Goal: Navigation & Orientation: Find specific page/section

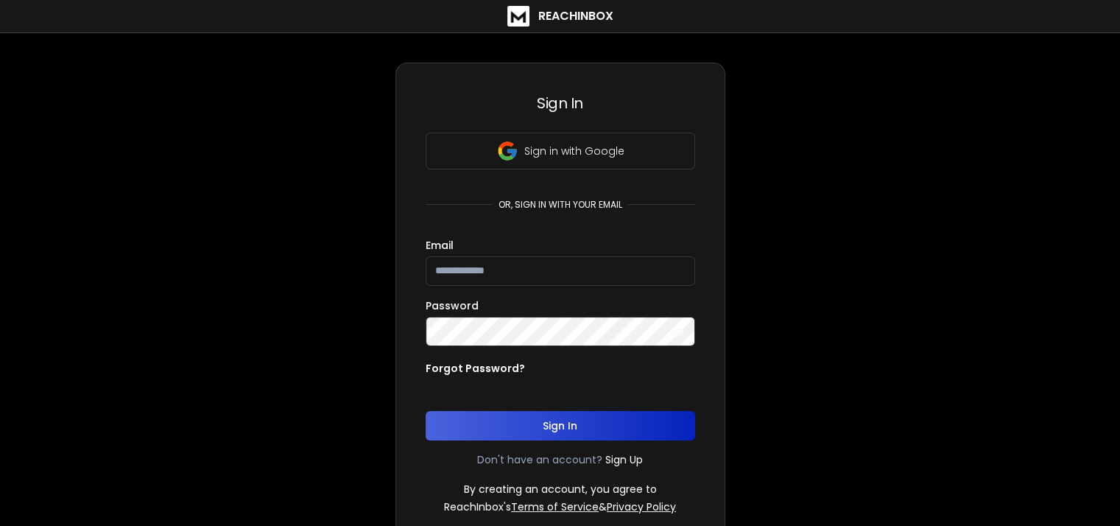
click at [491, 267] on input "email" at bounding box center [561, 270] width 270 height 29
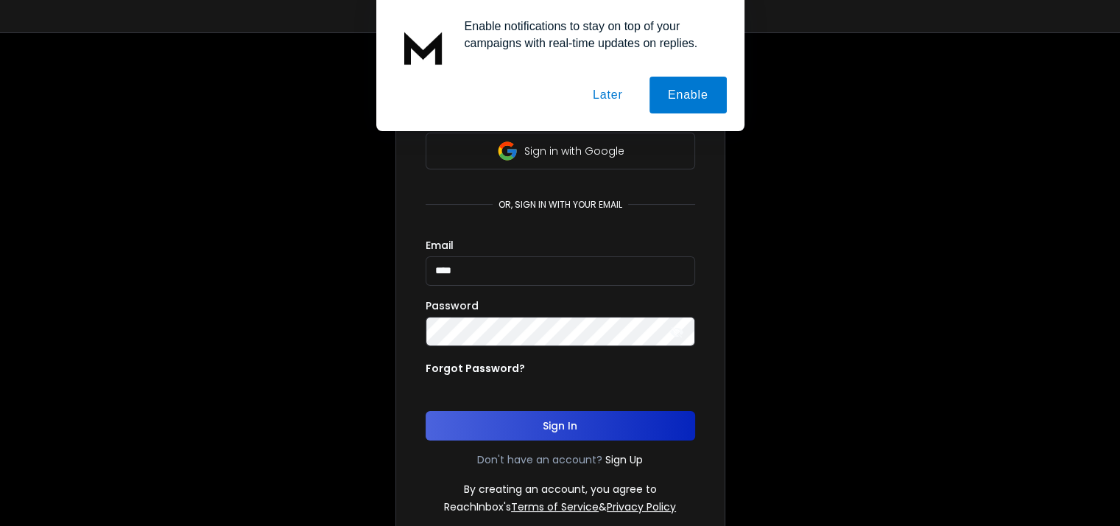
type input "****"
click at [615, 91] on button "Later" at bounding box center [608, 95] width 66 height 37
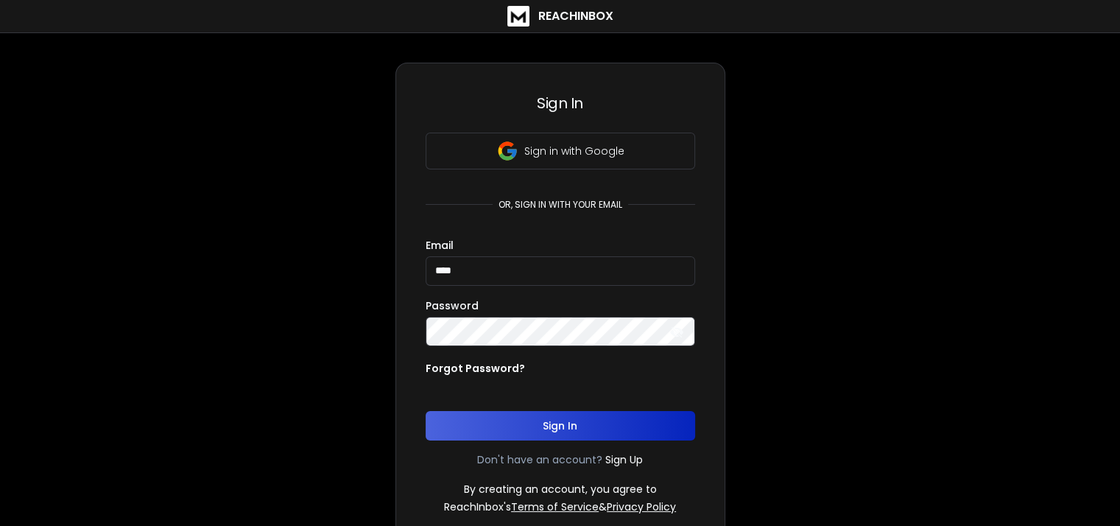
click at [486, 267] on input "****" at bounding box center [561, 270] width 270 height 29
click at [527, 264] on input "email" at bounding box center [561, 270] width 270 height 29
type input "**********"
click at [426, 411] on button "Sign In" at bounding box center [561, 425] width 270 height 29
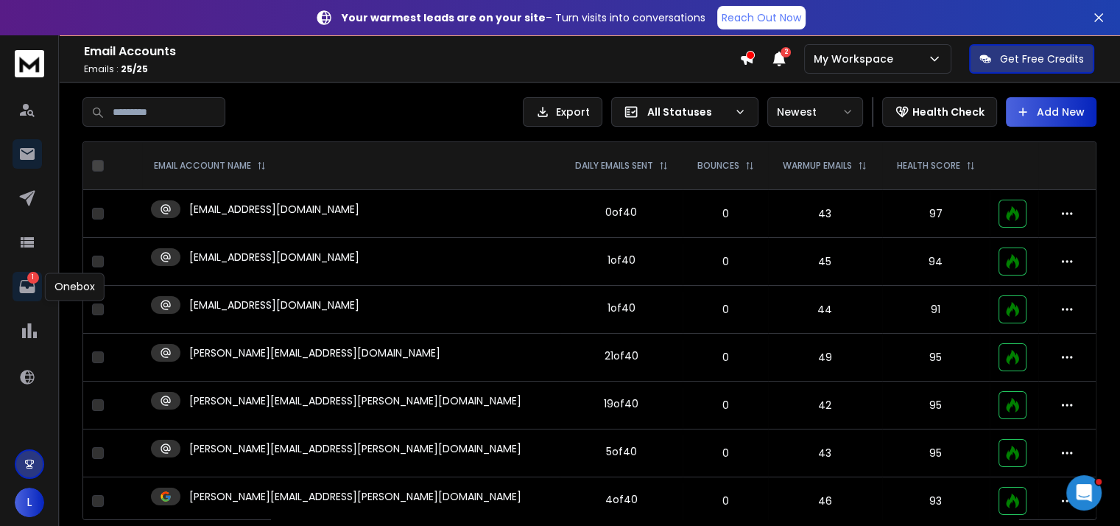
click at [23, 295] on icon at bounding box center [27, 287] width 18 height 18
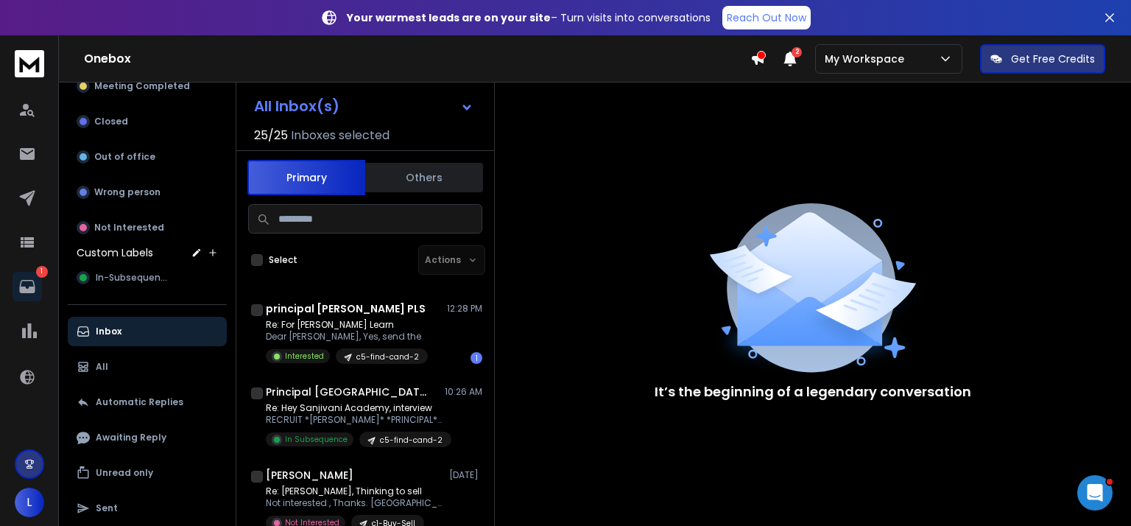
scroll to position [351, 0]
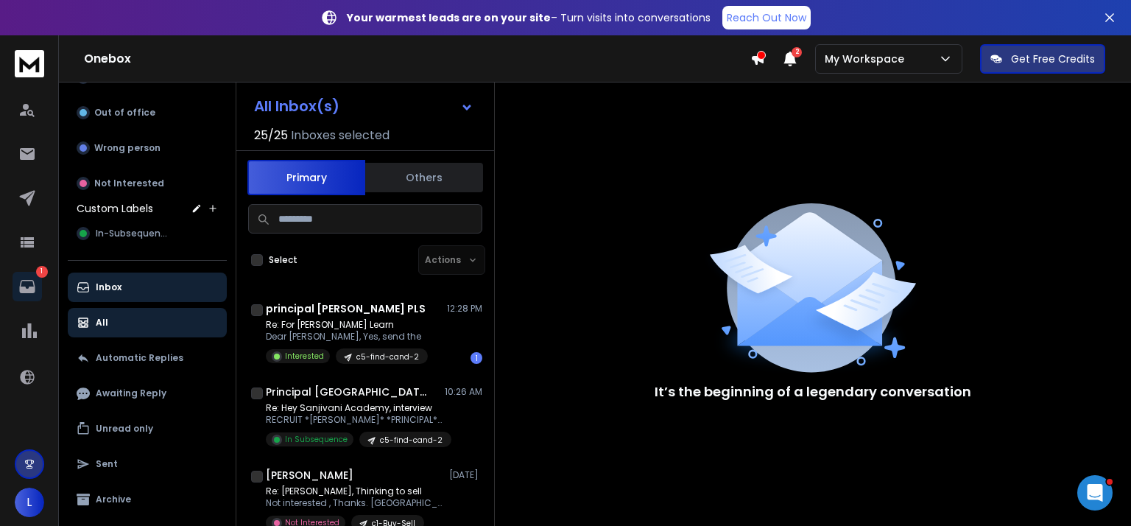
click at [99, 317] on p "All" at bounding box center [102, 323] width 13 height 12
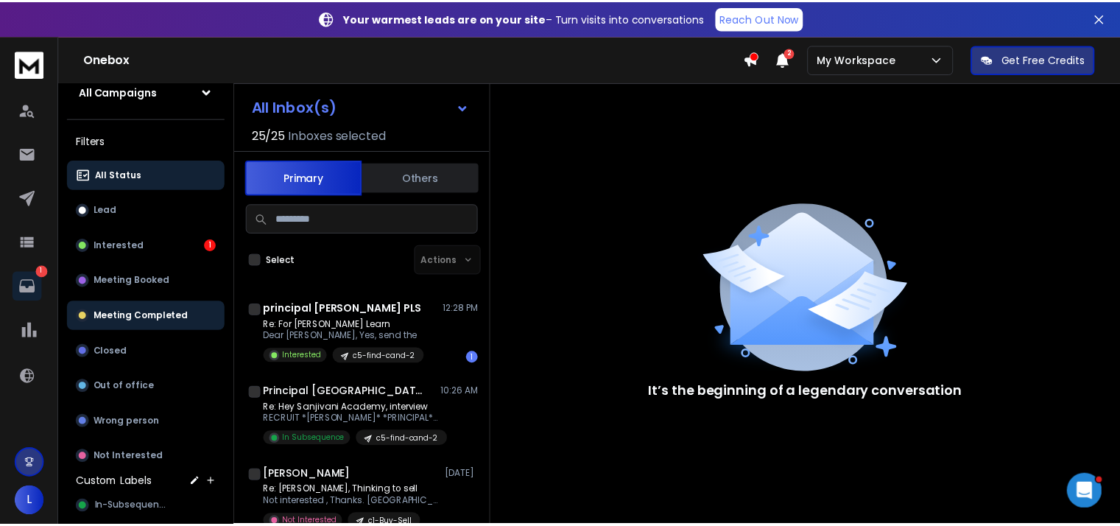
scroll to position [0, 0]
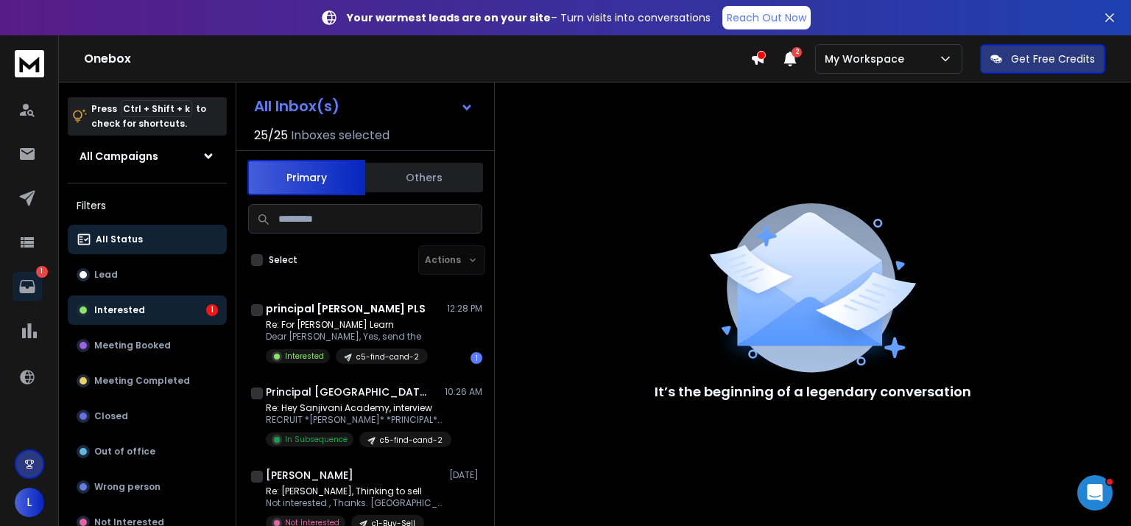
click at [118, 312] on p "Interested" at bounding box center [119, 310] width 51 height 12
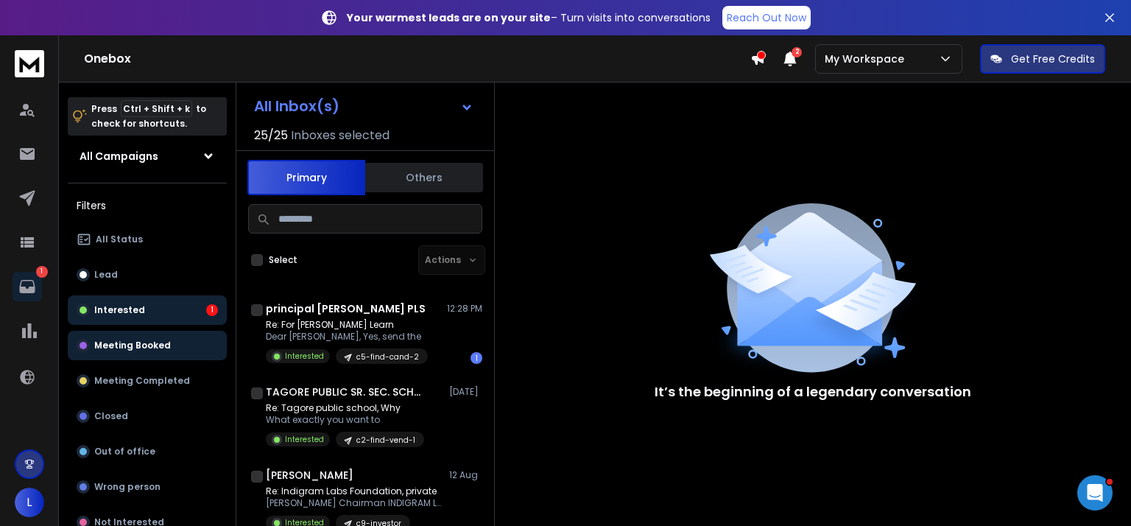
click at [106, 343] on p "Meeting Booked" at bounding box center [132, 346] width 77 height 12
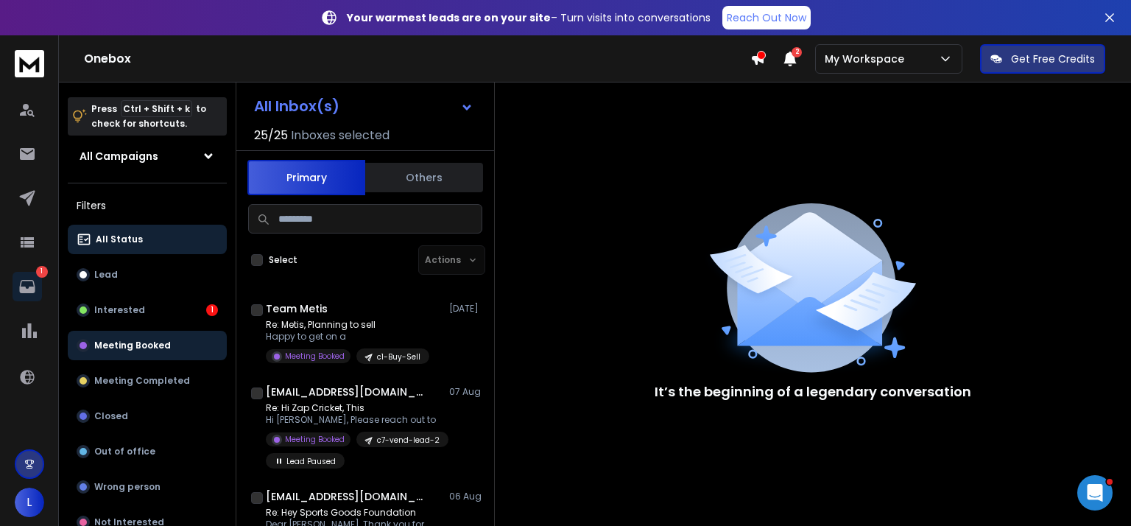
click at [112, 243] on p "All Status" at bounding box center [119, 239] width 47 height 12
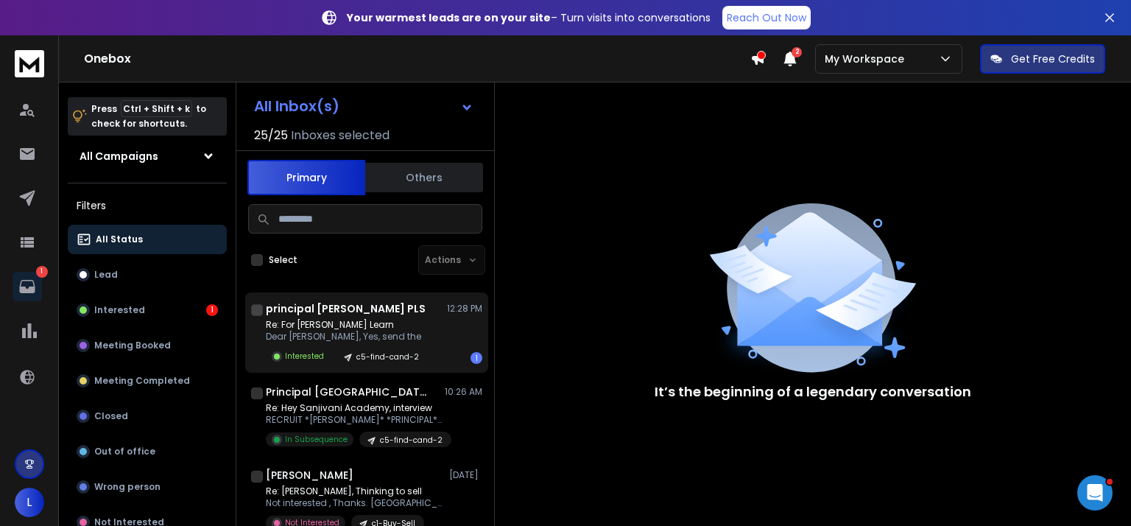
click at [337, 310] on h1 "principal [PERSON_NAME] PLS" at bounding box center [346, 308] width 160 height 15
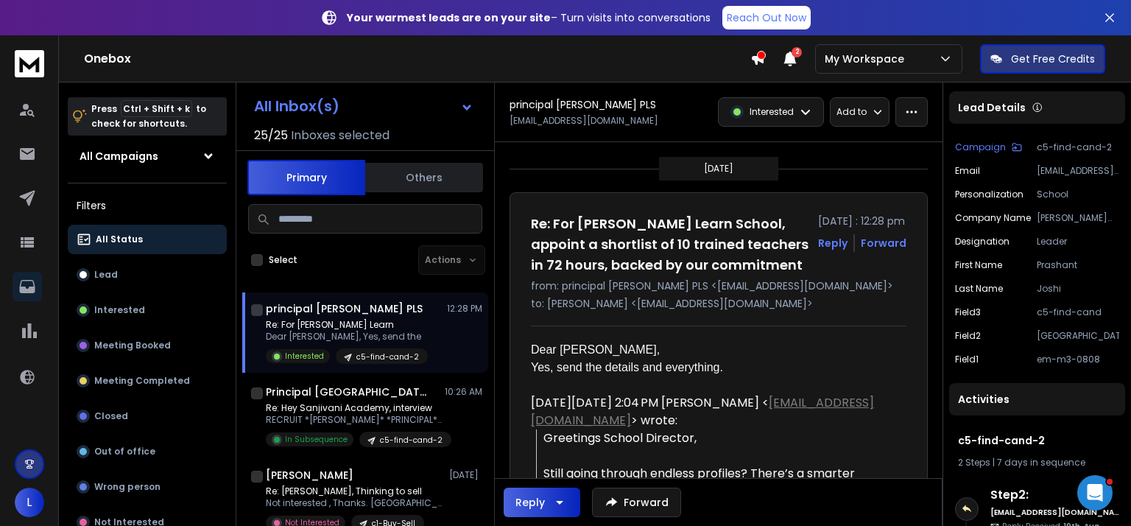
drag, startPoint x: 614, startPoint y: 306, endPoint x: 689, endPoint y: 161, distance: 163.1
click at [614, 293] on p "from: principal [PERSON_NAME] PLS <[EMAIL_ADDRESS][DOMAIN_NAME]>" at bounding box center [719, 285] width 376 height 15
click at [24, 197] on icon at bounding box center [26, 197] width 15 height 15
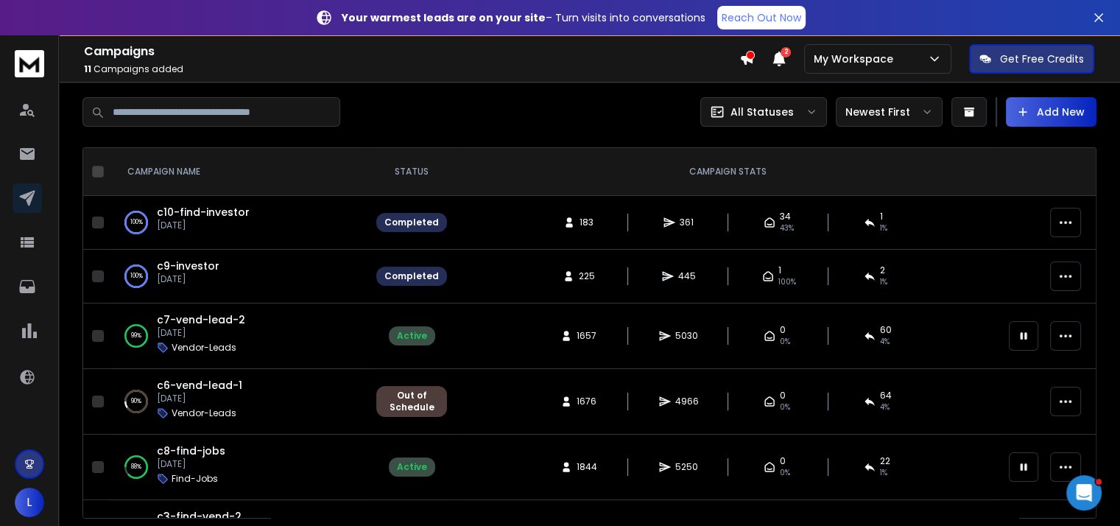
click at [1096, 17] on icon at bounding box center [1098, 17] width 13 height 13
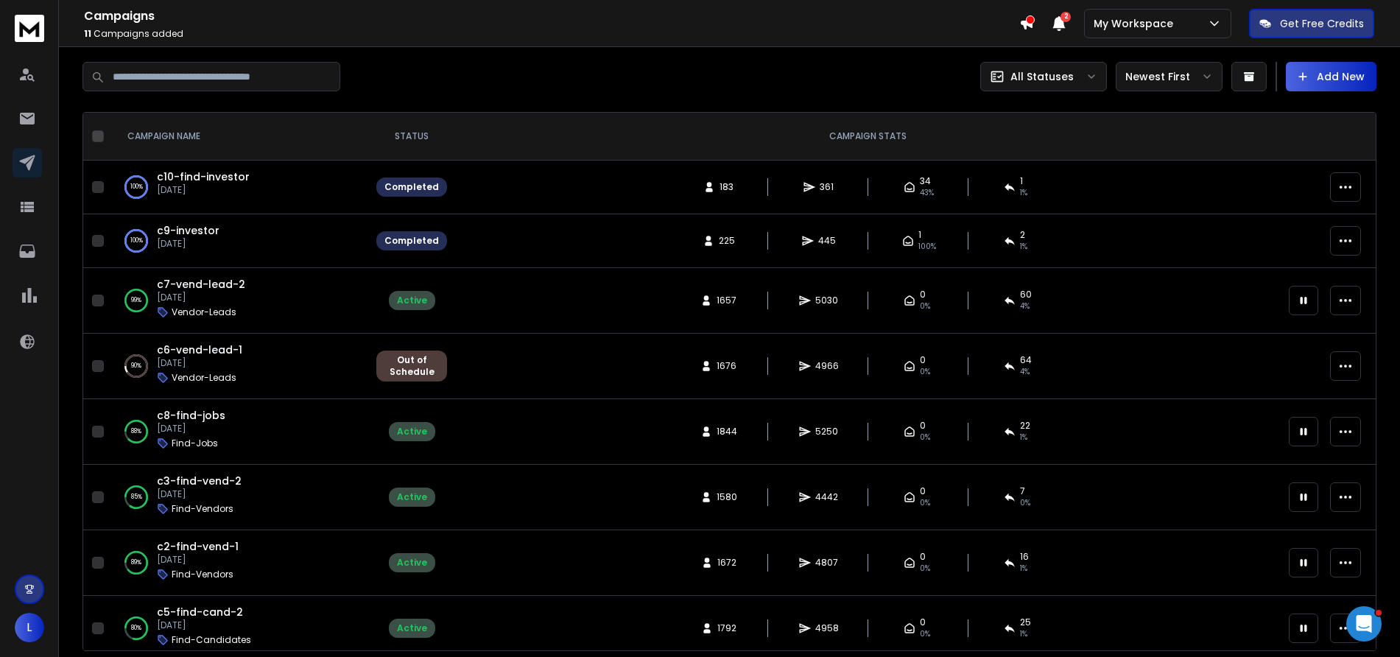
drag, startPoint x: 1099, startPoint y: 2, endPoint x: 673, endPoint y: 71, distance: 431.3
click at [673, 71] on div at bounding box center [405, 76] width 647 height 29
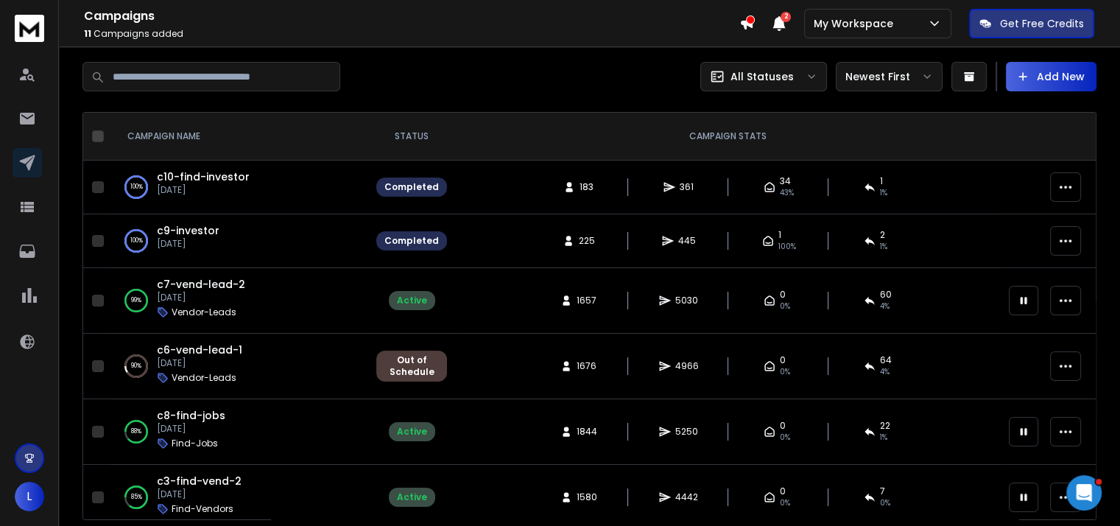
drag, startPoint x: 1328, startPoint y: 1, endPoint x: 598, endPoint y: 90, distance: 735.3
click at [598, 90] on div "Campaigns 11 Campaigns Added All Statuses Newest First Add New" at bounding box center [843, 76] width 507 height 29
drag, startPoint x: 791, startPoint y: 194, endPoint x: 772, endPoint y: 193, distance: 19.2
click at [772, 193] on div "34 43 %" at bounding box center [778, 187] width 44 height 24
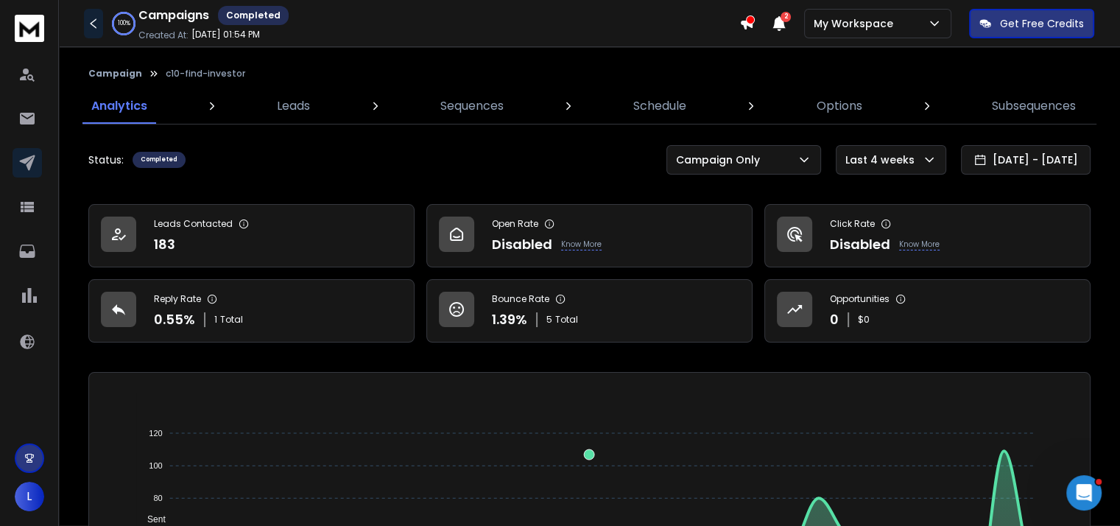
click at [92, 22] on icon at bounding box center [93, 23] width 6 height 10
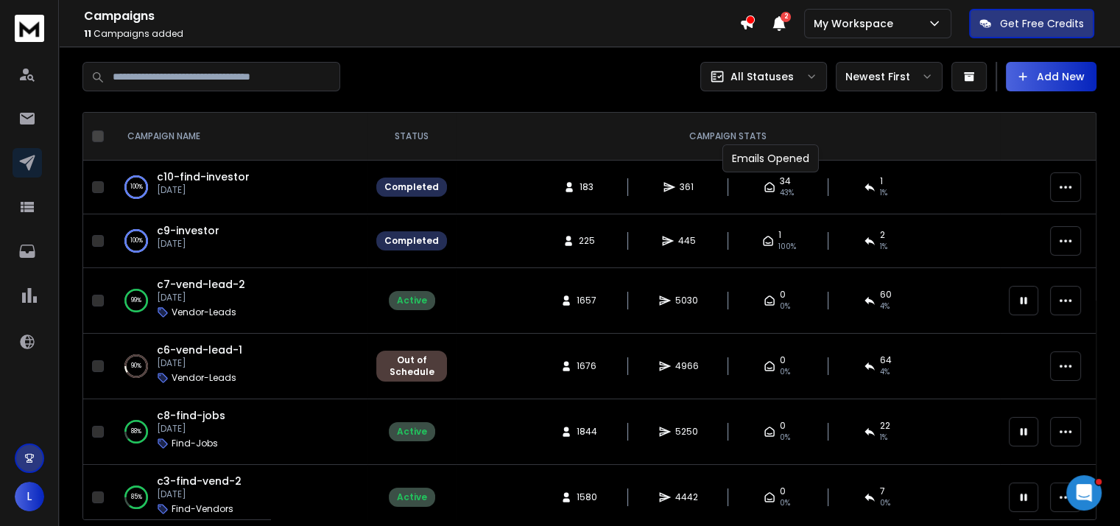
click at [780, 180] on span "34" at bounding box center [785, 181] width 11 height 12
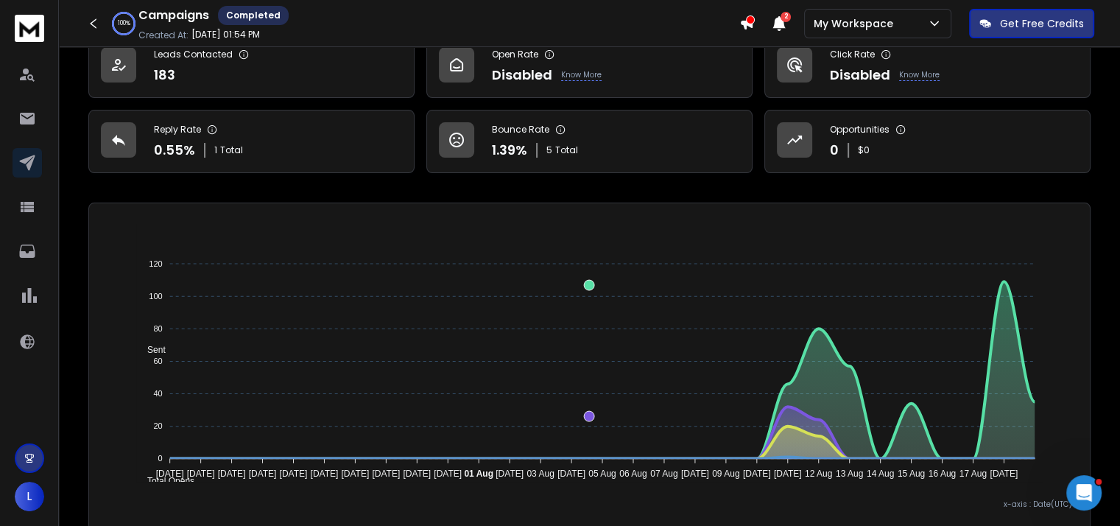
scroll to position [221, 0]
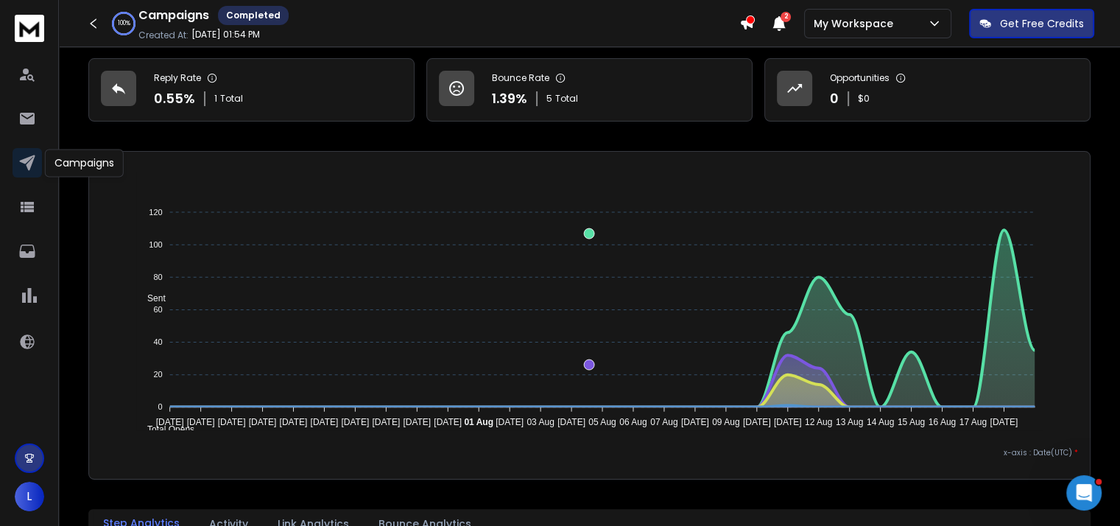
click at [26, 157] on icon at bounding box center [27, 163] width 18 height 18
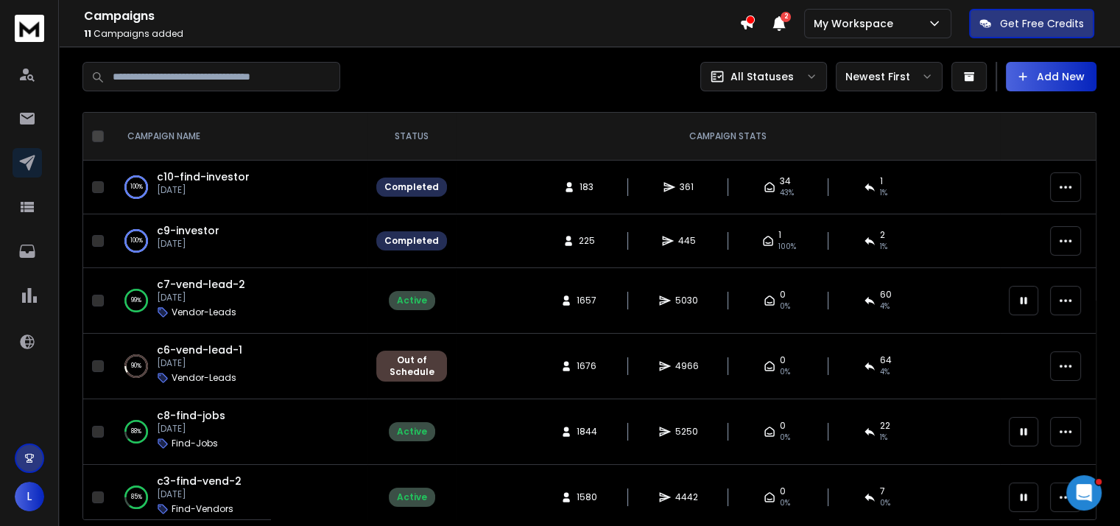
click at [922, 74] on button "Newest First" at bounding box center [889, 76] width 107 height 29
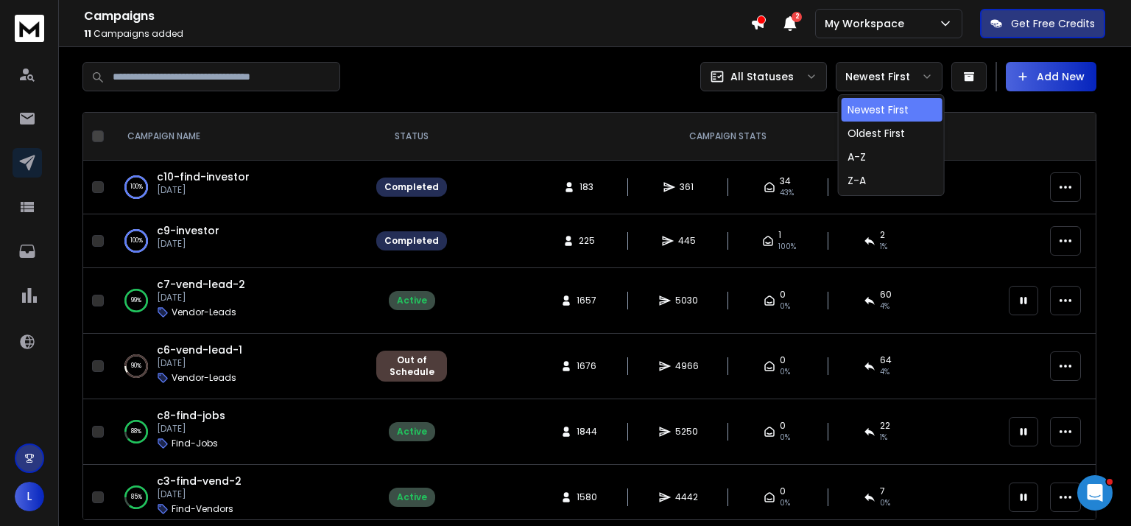
click at [602, 86] on div "Campaigns 11 Campaigns Added All Statuses Newest First Add New" at bounding box center [843, 76] width 507 height 29
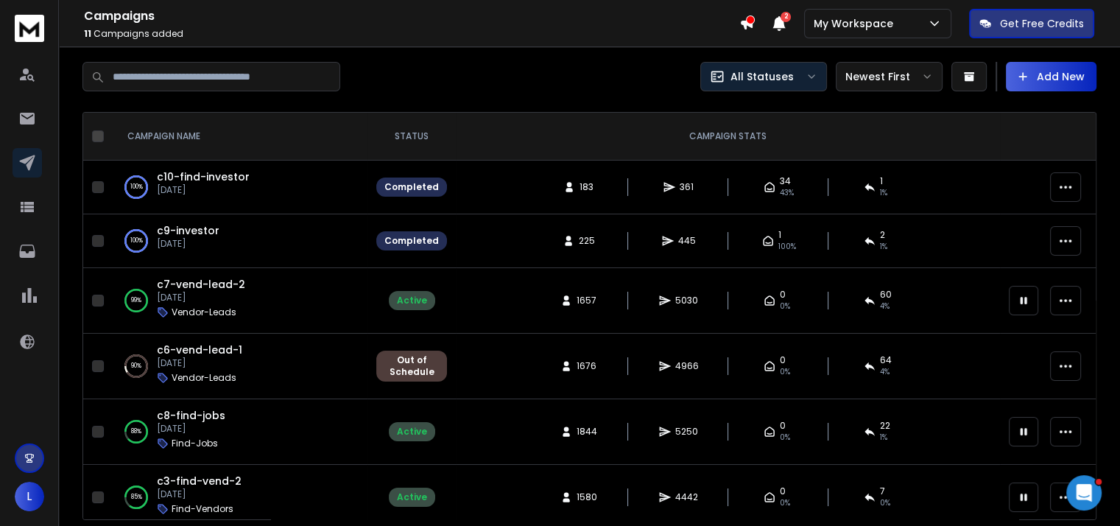
click at [814, 73] on icon "button" at bounding box center [812, 77] width 12 height 12
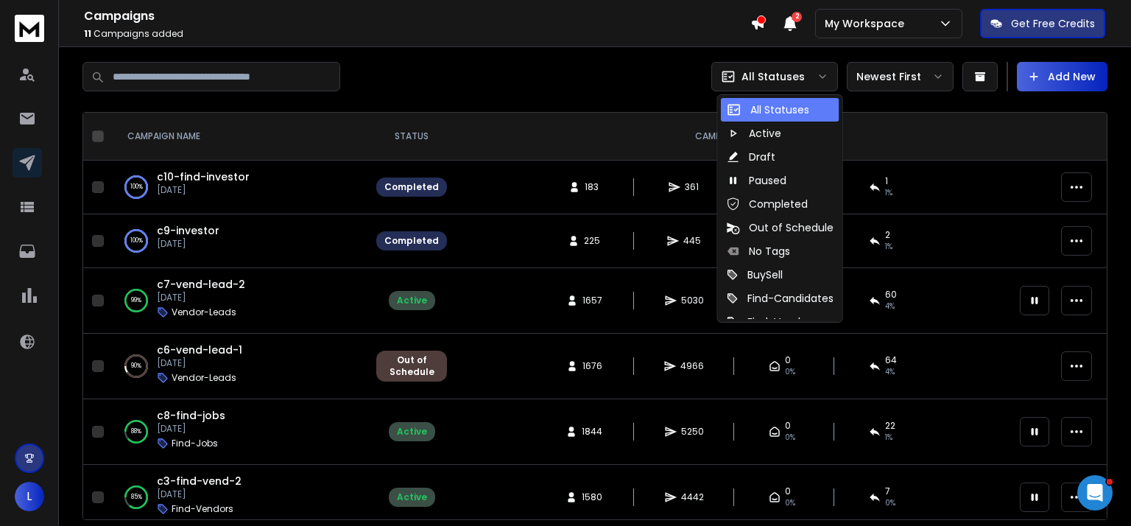
click at [622, 80] on div "Campaigns 11 Campaigns Added All Statuses Newest First Add New" at bounding box center [851, 76] width 513 height 29
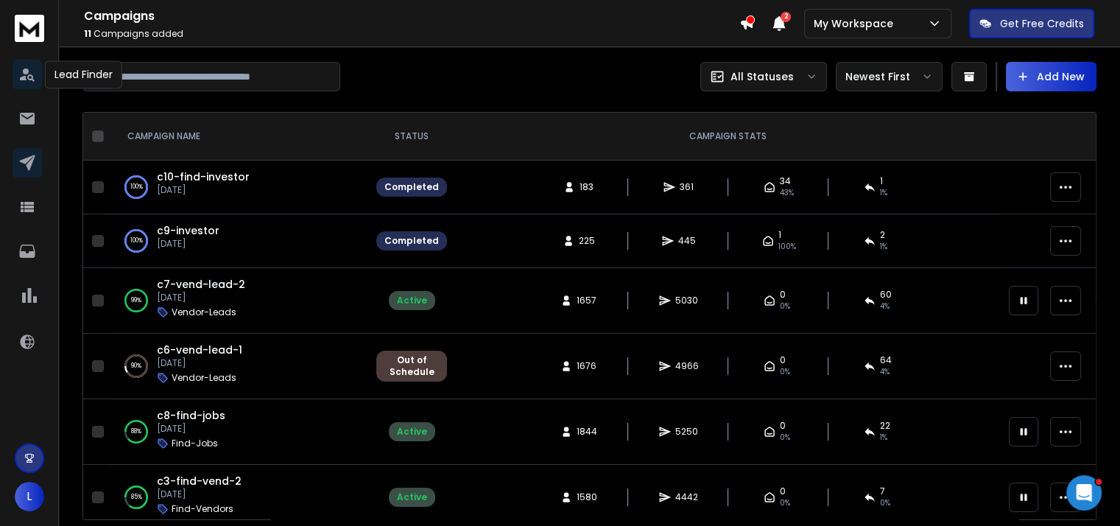
click at [22, 80] on icon at bounding box center [27, 77] width 15 height 7
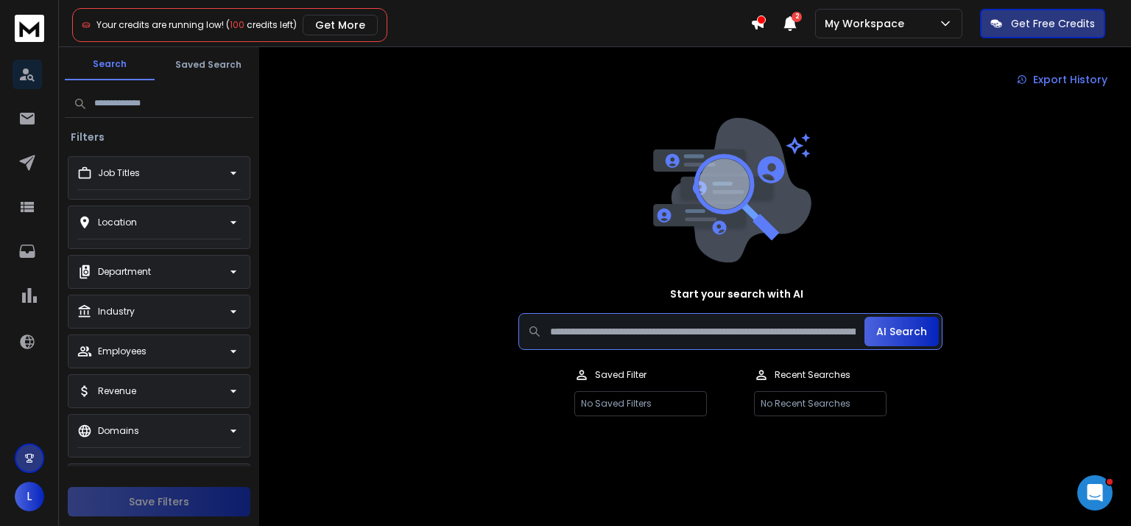
click at [600, 331] on textarea at bounding box center [703, 331] width 306 height 29
type textarea "*********"
drag, startPoint x: 625, startPoint y: 323, endPoint x: 474, endPoint y: 315, distance: 150.5
click at [474, 315] on div "********* AI Search" at bounding box center [731, 331] width 896 height 37
type textarea "**********"
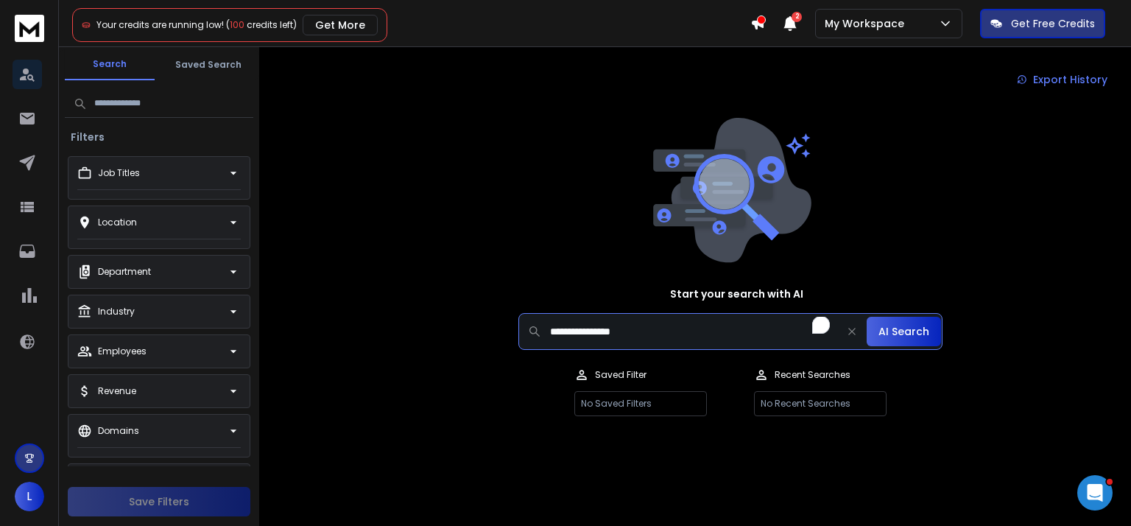
click at [896, 329] on button "AI Search" at bounding box center [904, 331] width 74 height 29
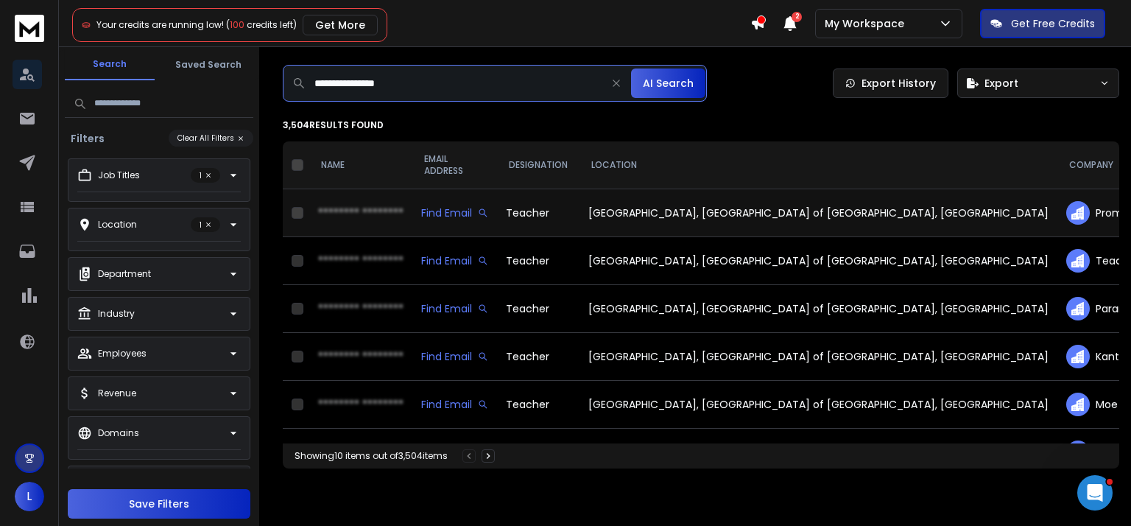
click at [292, 214] on button "button" at bounding box center [298, 213] width 12 height 12
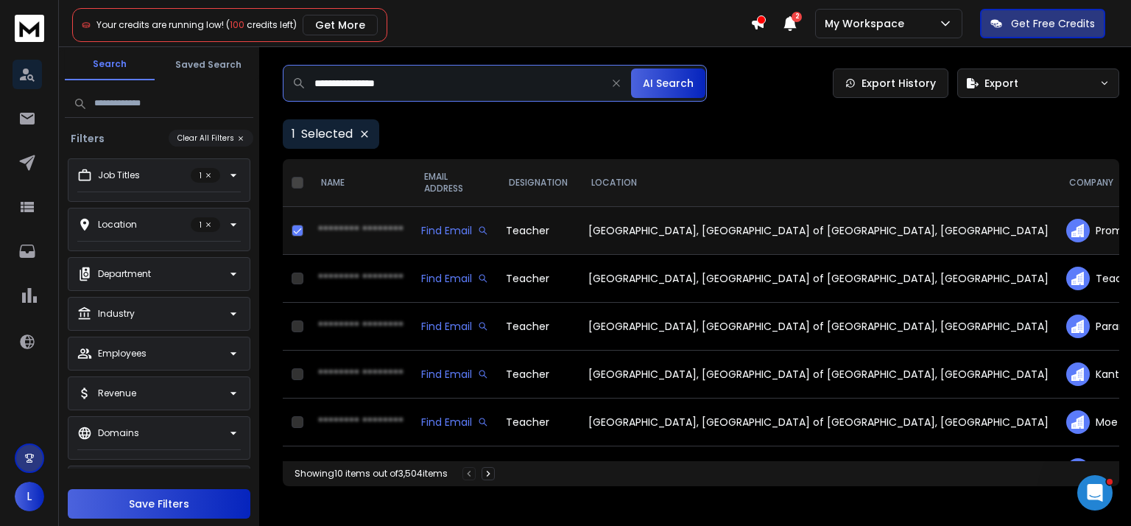
click at [295, 229] on button "button" at bounding box center [298, 231] width 12 height 12
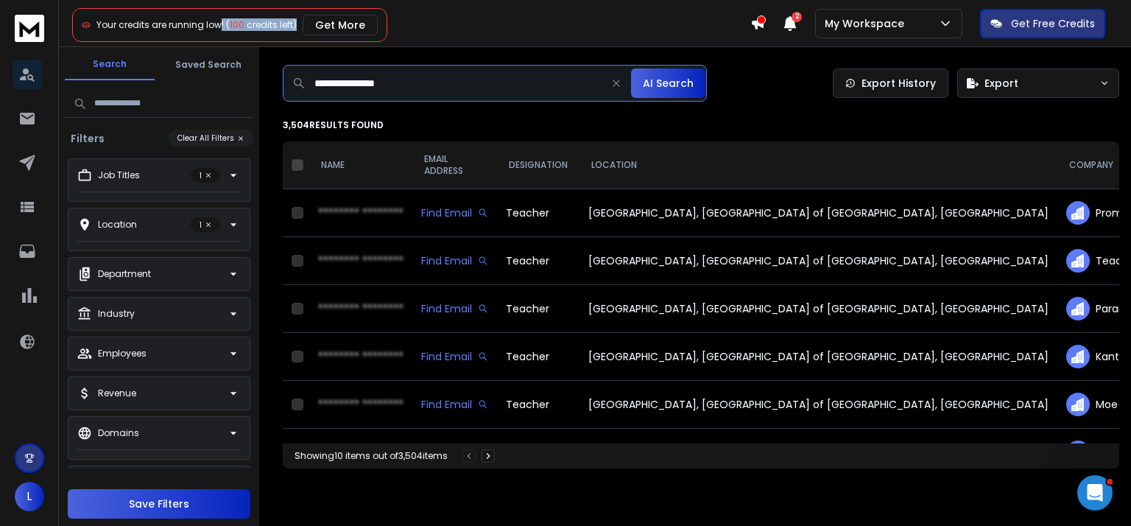
drag, startPoint x: 295, startPoint y: 20, endPoint x: 219, endPoint y: 20, distance: 75.9
click at [219, 20] on div "Your credits are running low! ( 100 credits left) Get More" at bounding box center [230, 25] width 296 height 21
drag, startPoint x: 355, startPoint y: 84, endPoint x: 294, endPoint y: 68, distance: 63.2
click at [300, 77] on div "**********" at bounding box center [495, 83] width 424 height 37
drag, startPoint x: 398, startPoint y: 83, endPoint x: 455, endPoint y: 80, distance: 57.5
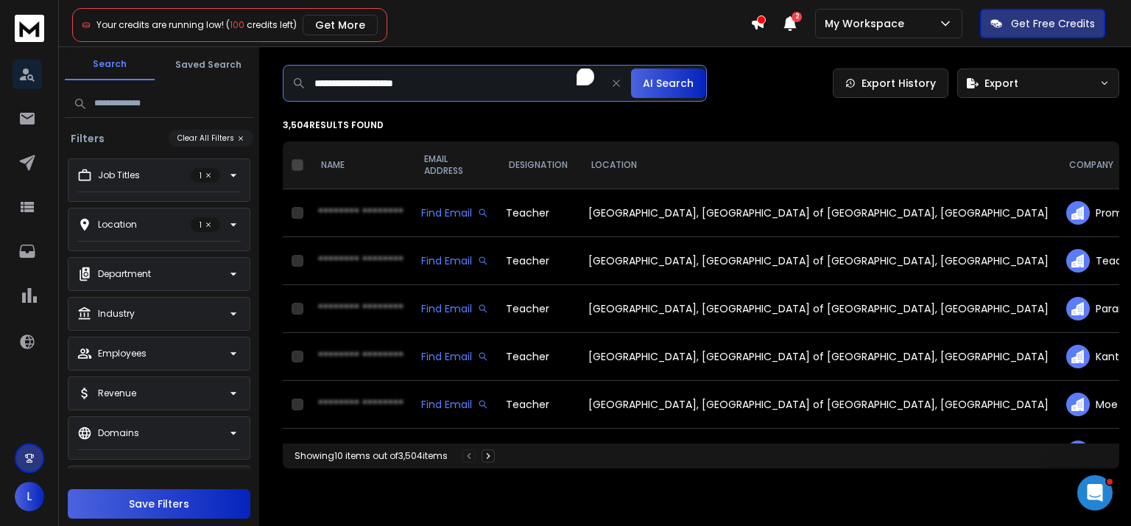
click at [455, 80] on textarea "**********" at bounding box center [458, 82] width 287 height 29
type textarea "**********"
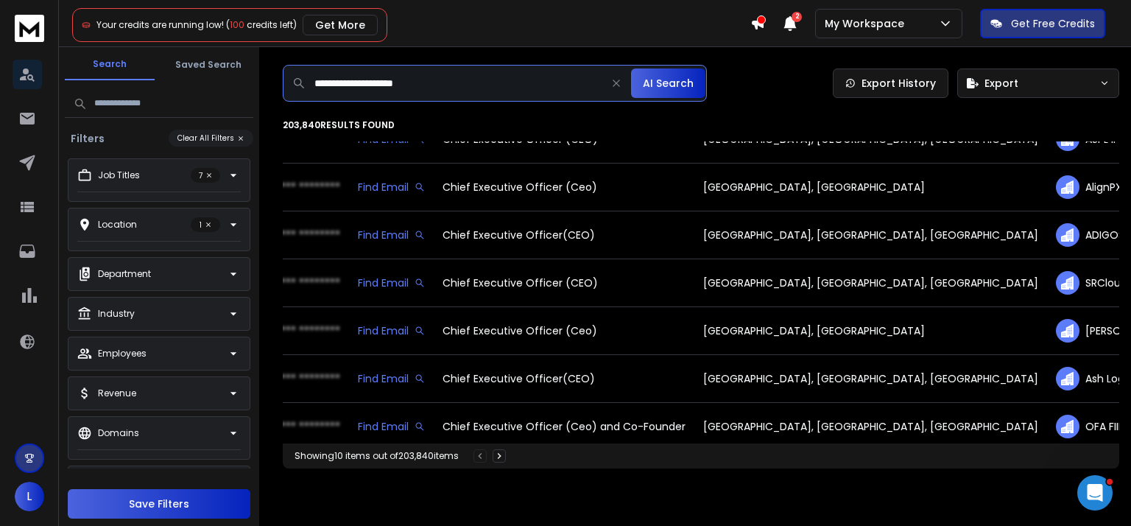
scroll to position [74, 0]
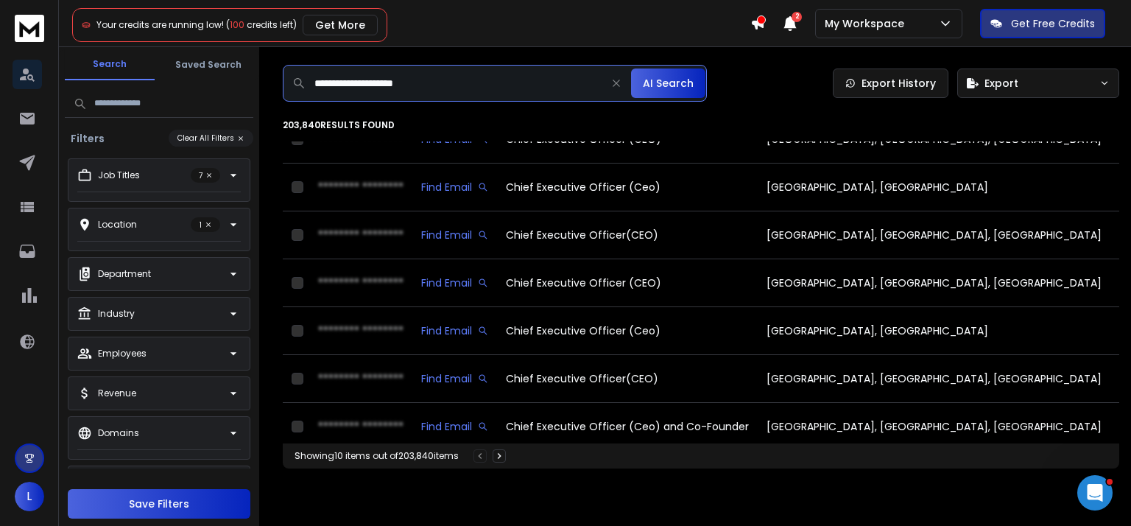
click at [616, 82] on icon at bounding box center [616, 83] width 7 height 7
click at [476, 13] on div "Your credits are running low! ( 100 credits left) Get More" at bounding box center [417, 23] width 667 height 37
click at [793, 84] on div "**********" at bounding box center [701, 83] width 837 height 37
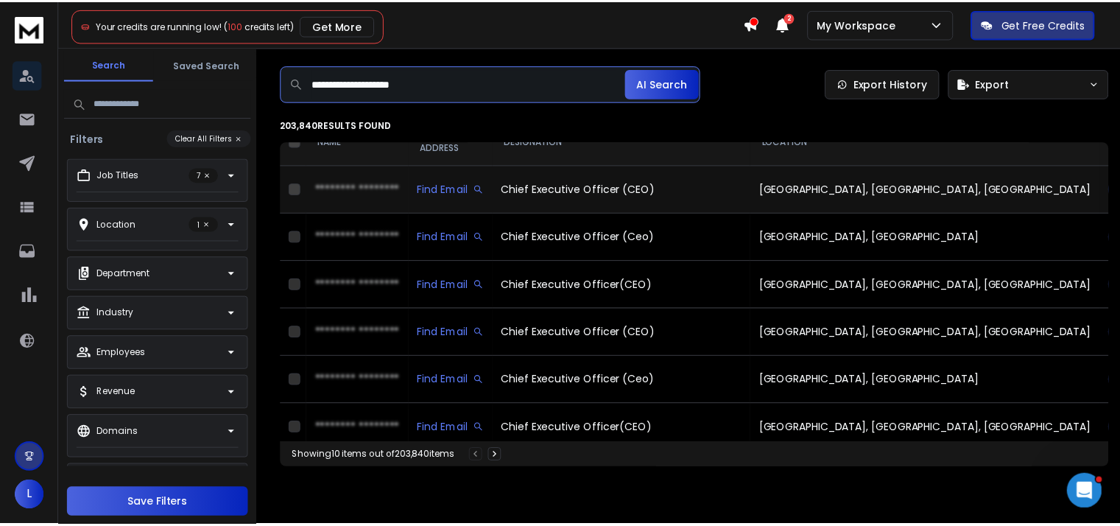
scroll to position [0, 0]
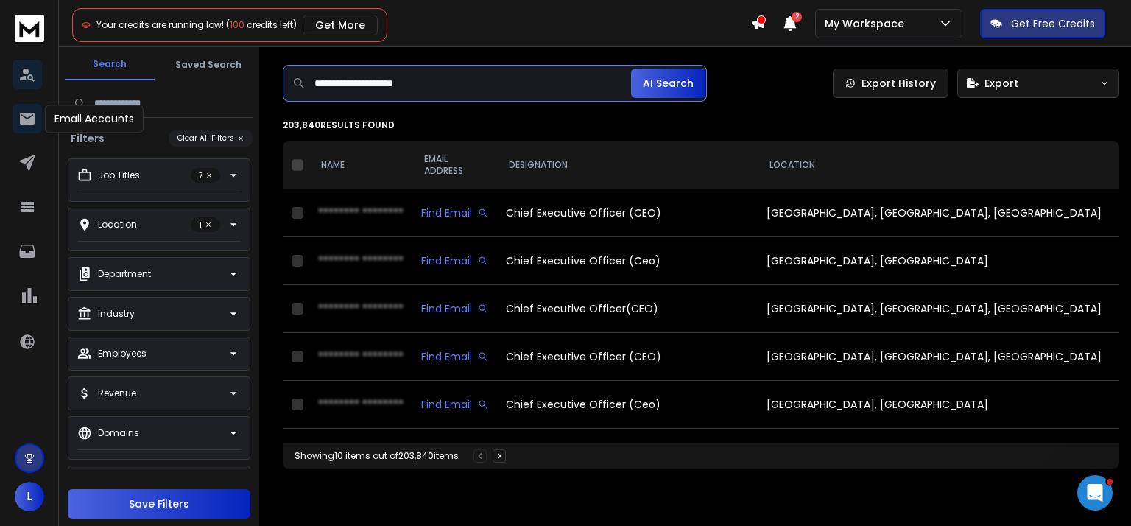
click at [29, 114] on icon at bounding box center [27, 119] width 15 height 12
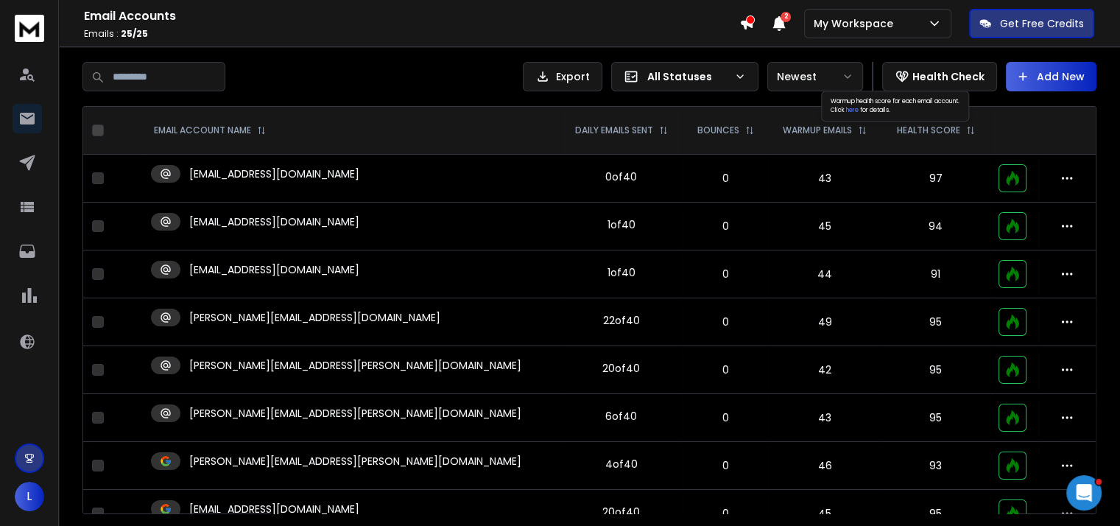
click at [914, 129] on p "HEALTH SCORE" at bounding box center [928, 130] width 63 height 12
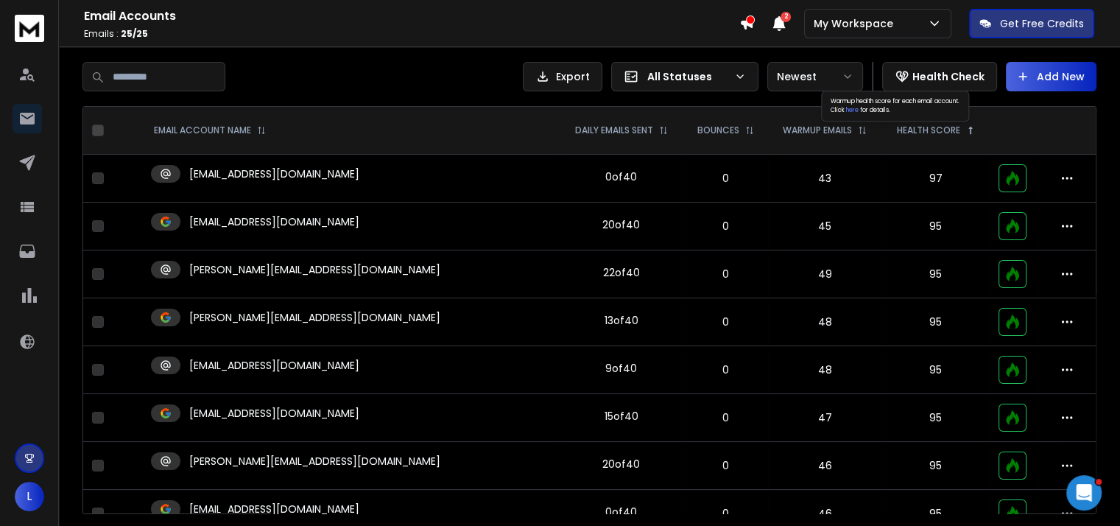
click at [902, 128] on p "HEALTH SCORE" at bounding box center [928, 130] width 63 height 12
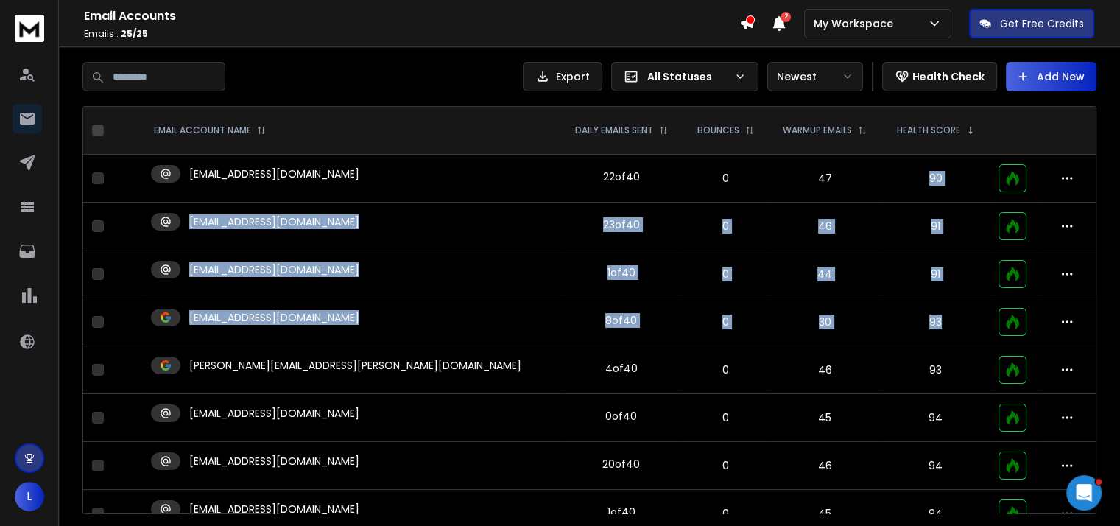
drag, startPoint x: 920, startPoint y: 329, endPoint x: 875, endPoint y: 186, distance: 149.8
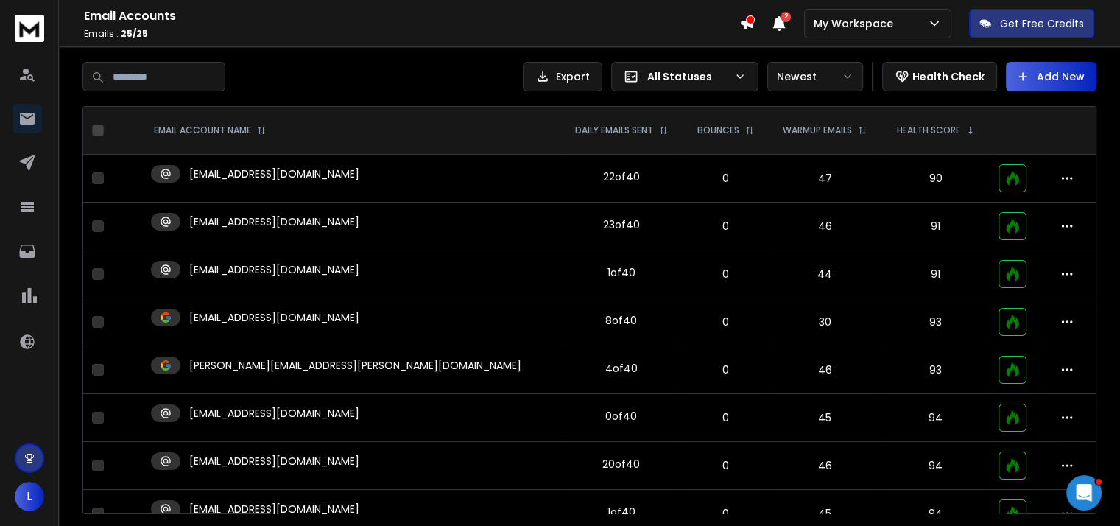
click at [397, 74] on div at bounding box center [298, 76] width 432 height 29
click at [24, 164] on icon at bounding box center [26, 162] width 15 height 15
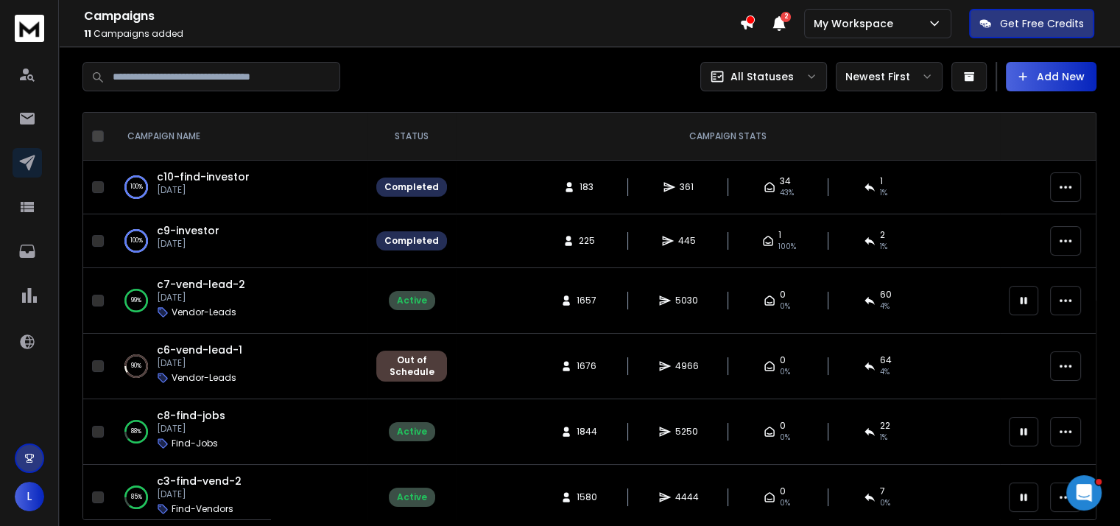
click at [184, 176] on span "c10-find-investor" at bounding box center [203, 176] width 93 height 15
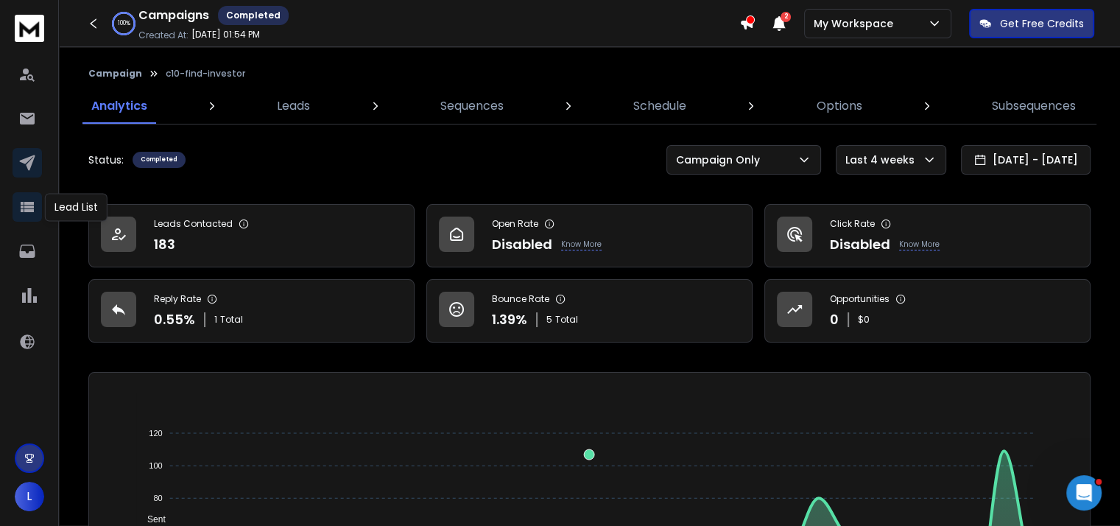
click at [24, 207] on icon at bounding box center [27, 207] width 13 height 10
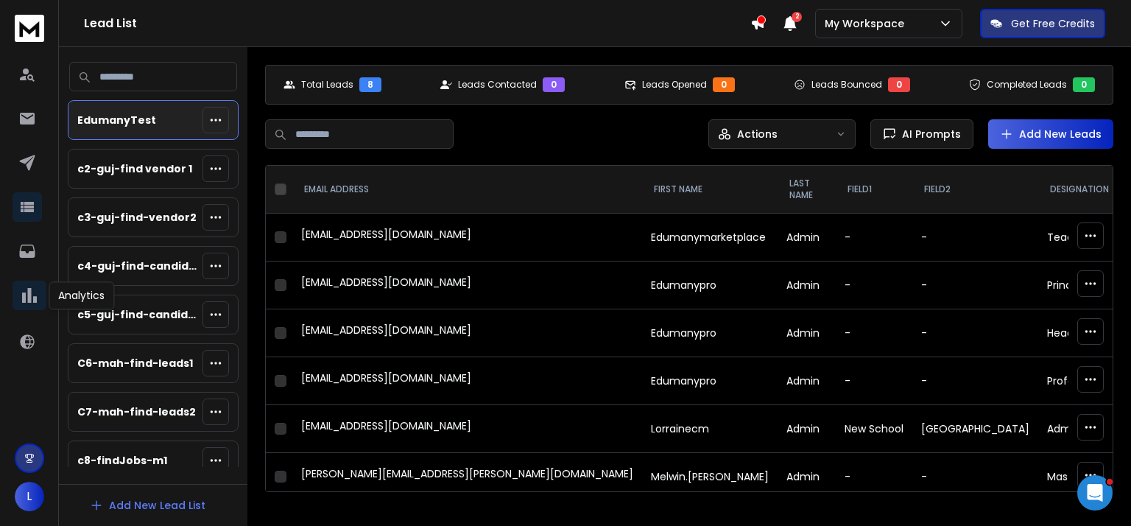
click at [24, 298] on icon at bounding box center [29, 295] width 15 height 15
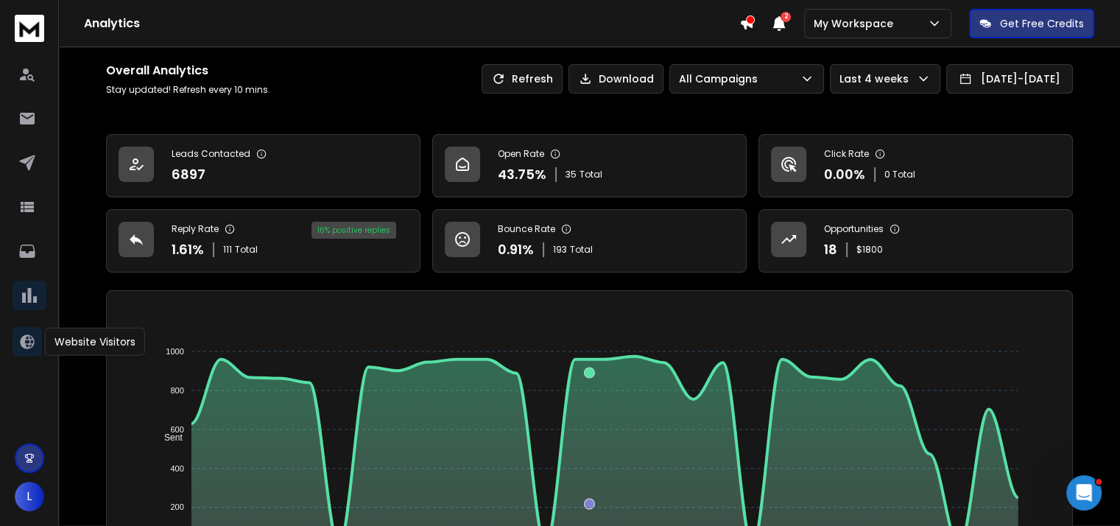
click at [24, 338] on icon at bounding box center [27, 341] width 15 height 15
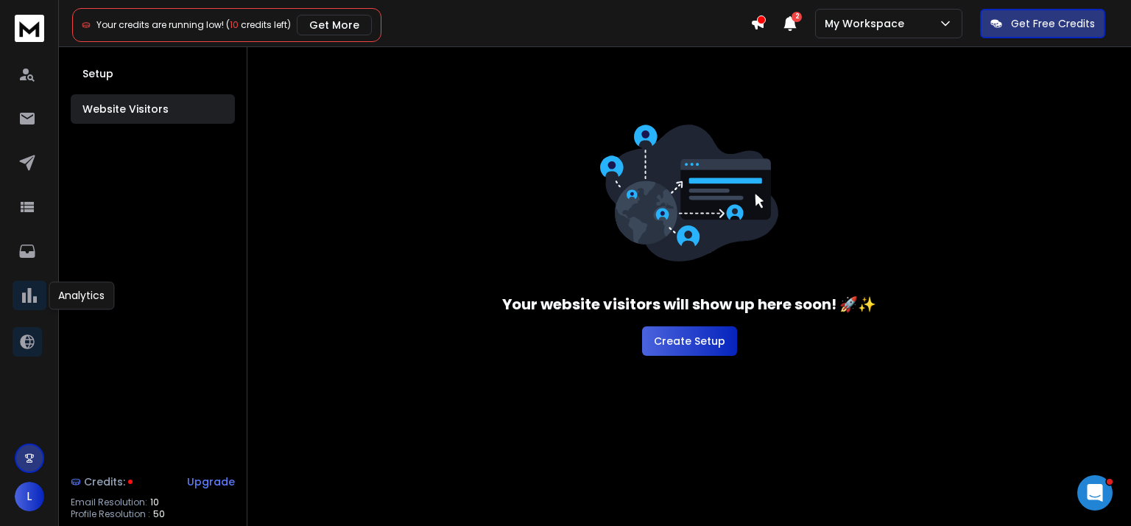
click at [22, 300] on icon at bounding box center [29, 295] width 15 height 15
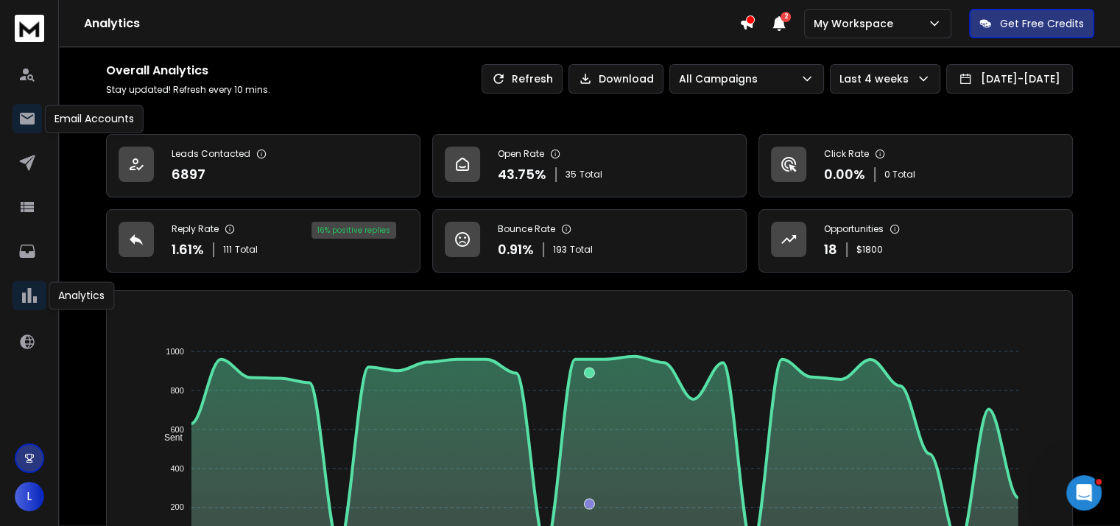
click at [27, 113] on icon at bounding box center [27, 119] width 15 height 12
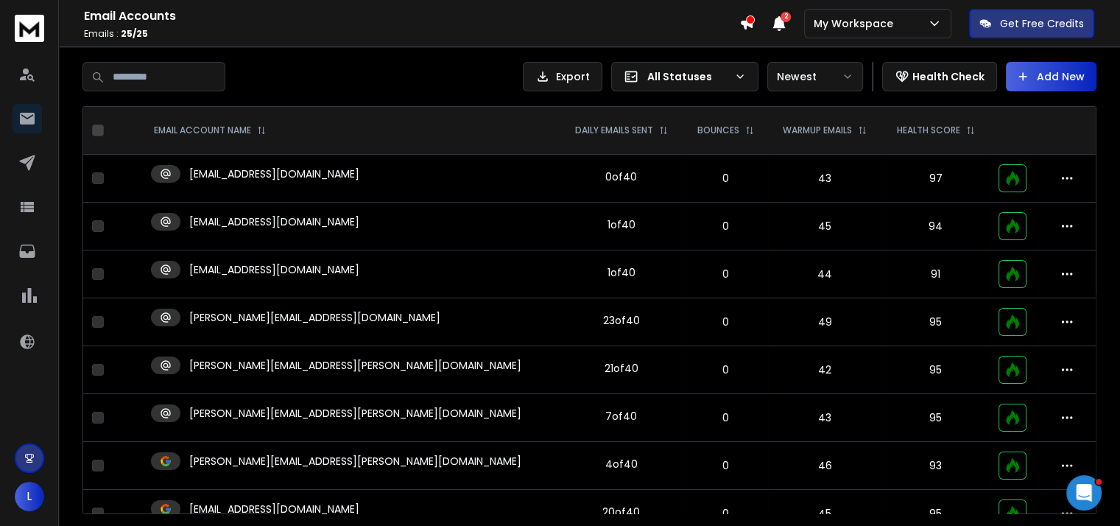
drag, startPoint x: 363, startPoint y: 223, endPoint x: 189, endPoint y: 208, distance: 174.4
click at [189, 208] on td "[EMAIL_ADDRESS][DOMAIN_NAME]" at bounding box center [351, 227] width 418 height 48
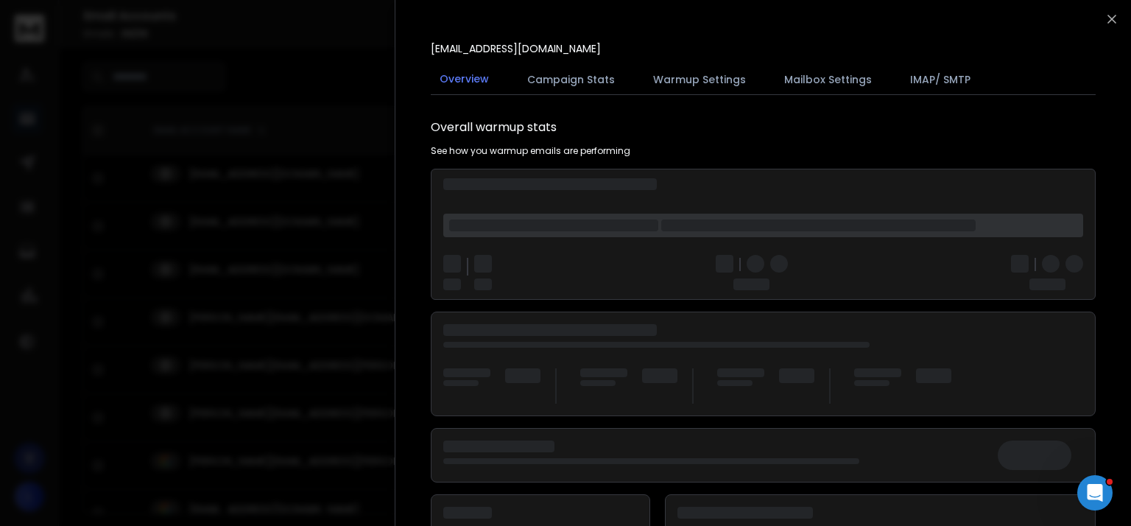
copy p "[EMAIL_ADDRESS][DOMAIN_NAME]"
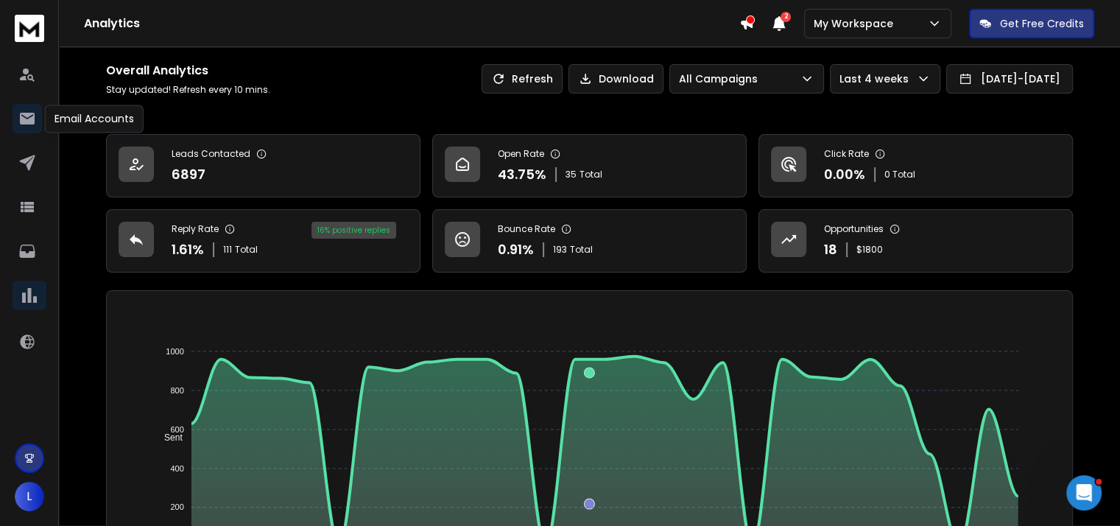
click at [26, 117] on icon at bounding box center [27, 119] width 18 height 18
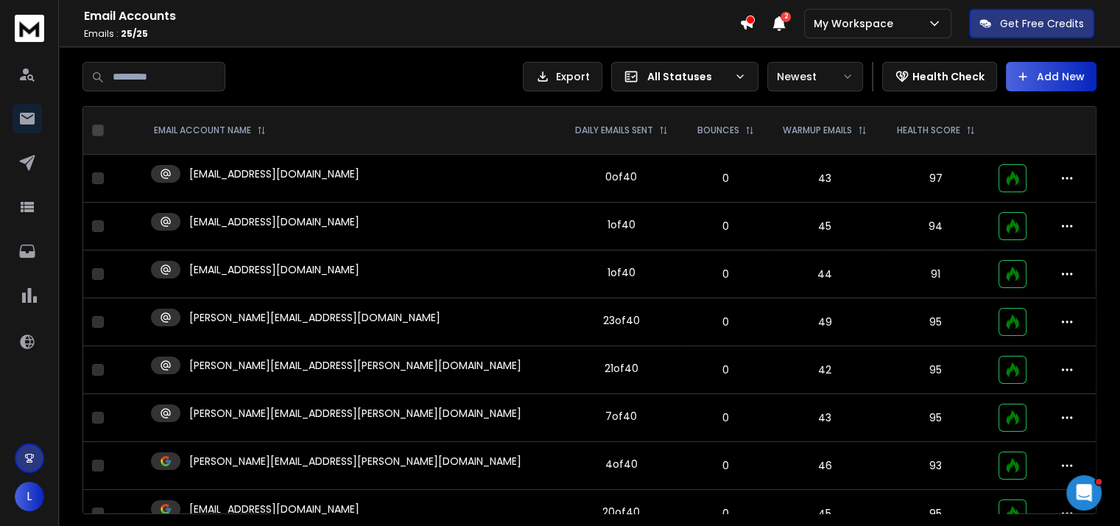
click at [196, 221] on p "[EMAIL_ADDRESS][DOMAIN_NAME]" at bounding box center [274, 221] width 170 height 15
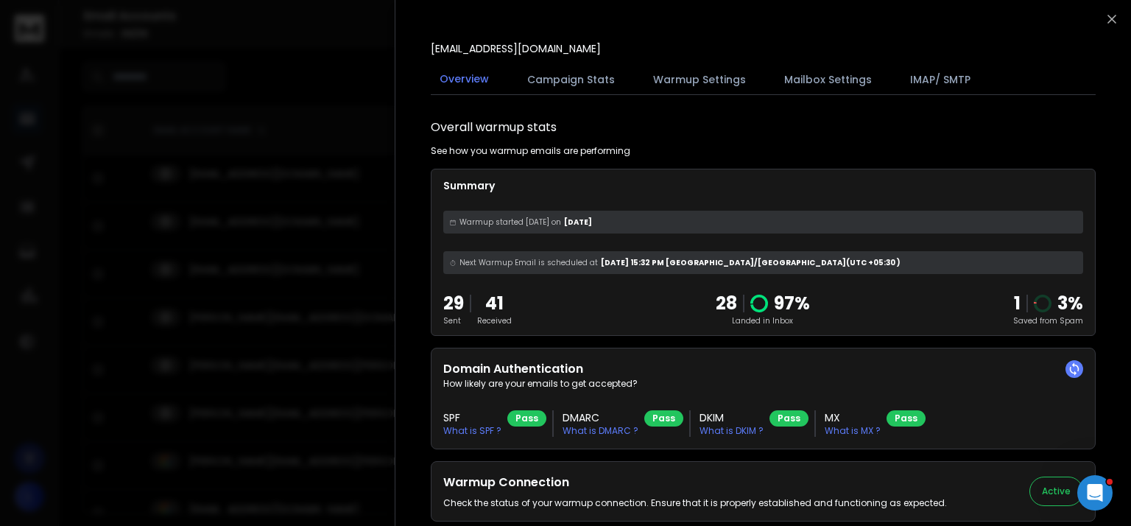
drag, startPoint x: 607, startPoint y: 48, endPoint x: 424, endPoint y: 32, distance: 184.1
copy p "[EMAIL_ADDRESS][DOMAIN_NAME]"
click at [1108, 19] on icon "button" at bounding box center [1111, 18] width 7 height 7
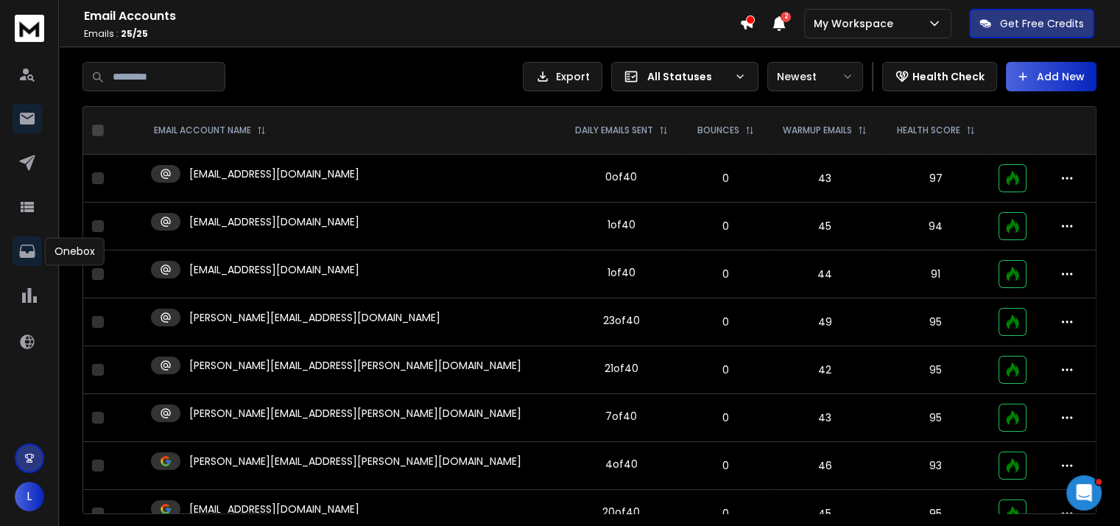
click at [32, 253] on icon at bounding box center [26, 251] width 15 height 13
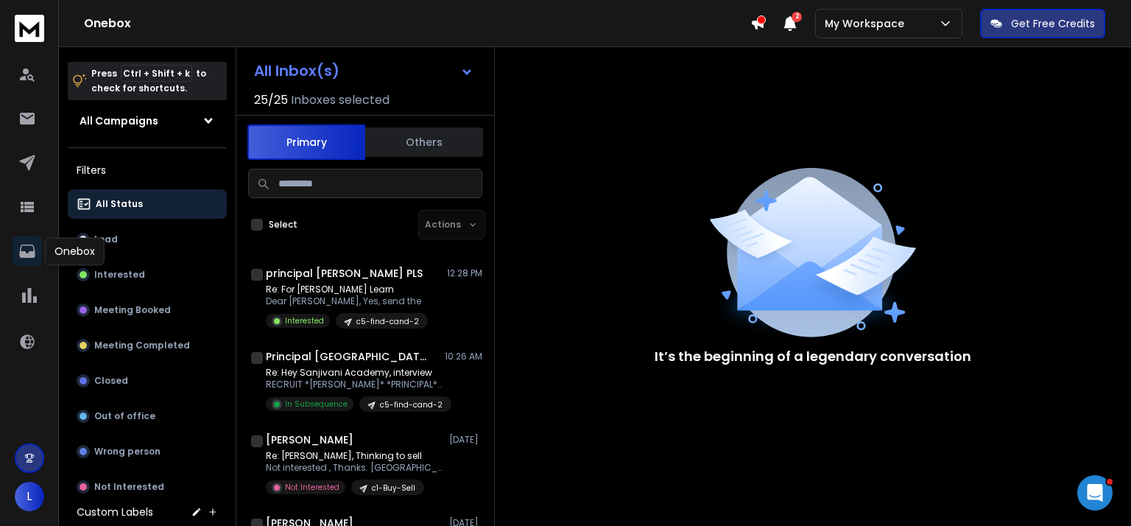
click at [24, 253] on icon at bounding box center [26, 251] width 15 height 13
click at [25, 247] on icon at bounding box center [27, 251] width 18 height 18
